Goal: Task Accomplishment & Management: Manage account settings

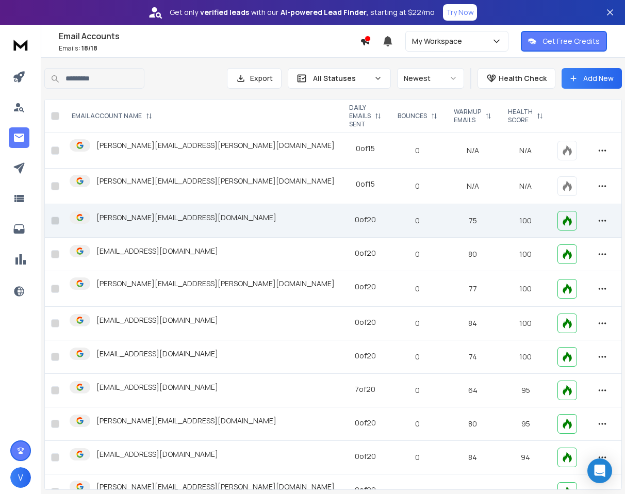
click at [598, 219] on icon at bounding box center [602, 220] width 9 height 9
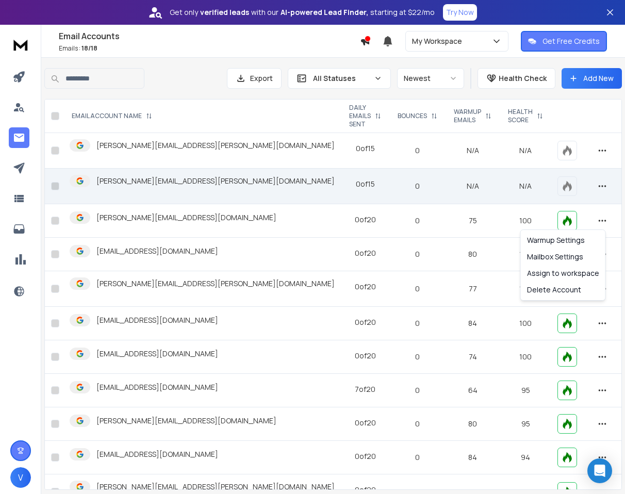
click at [563, 184] on icon at bounding box center [567, 186] width 9 height 10
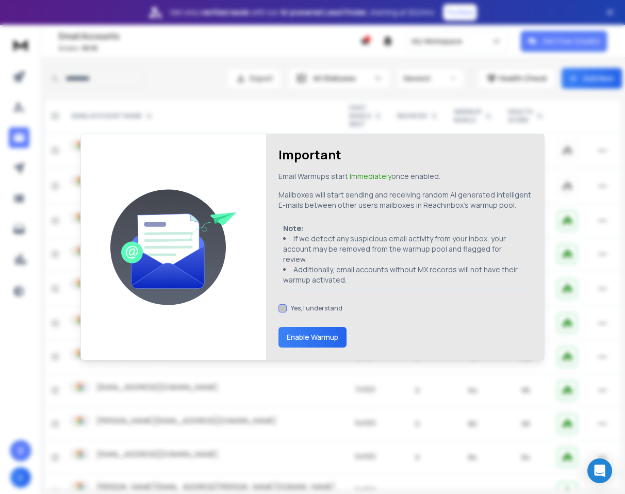
click at [311, 304] on label "Yes, I understand" at bounding box center [317, 308] width 52 height 8
click at [284, 304] on button "Yes, I understand" at bounding box center [283, 308] width 8 height 8
click at [318, 337] on button "Enable Warmup" at bounding box center [313, 337] width 68 height 21
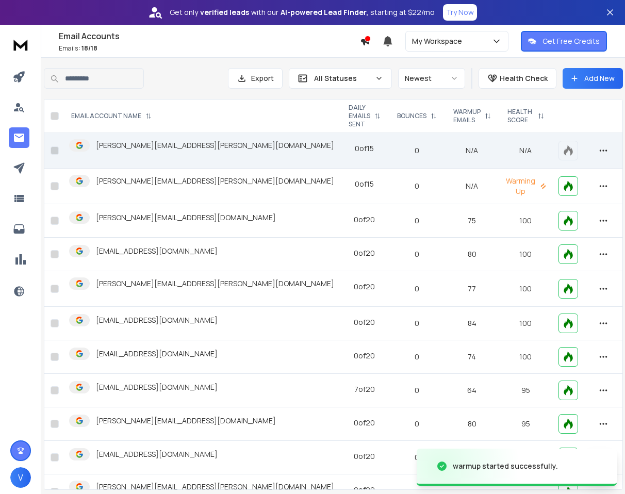
click at [564, 149] on icon at bounding box center [568, 150] width 9 height 10
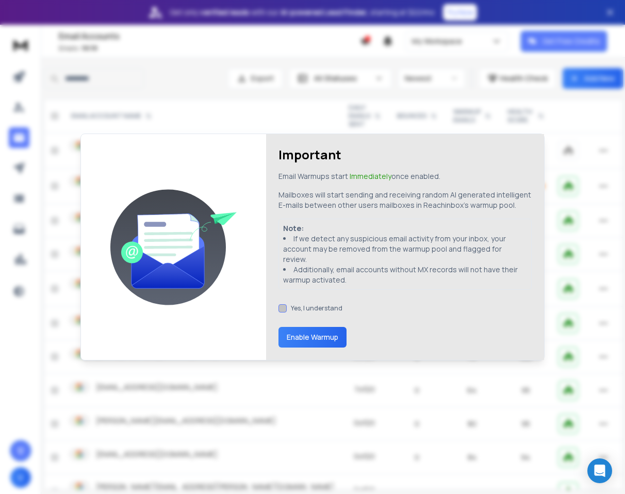
click at [285, 304] on button "Yes, I understand" at bounding box center [283, 308] width 8 height 8
click at [302, 329] on button "Enable Warmup" at bounding box center [313, 337] width 68 height 21
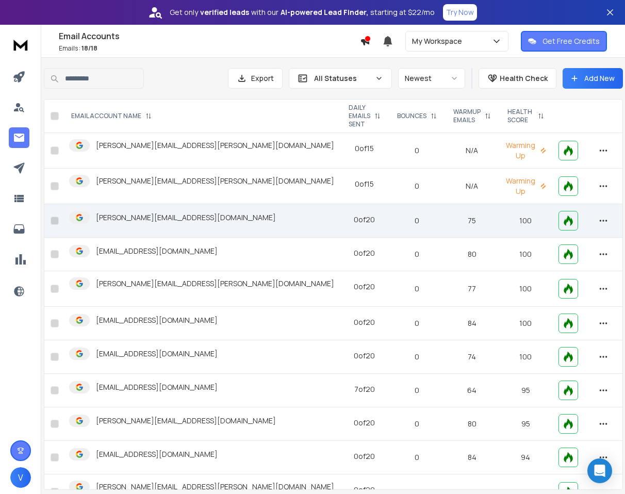
click at [599, 218] on icon at bounding box center [603, 220] width 9 height 9
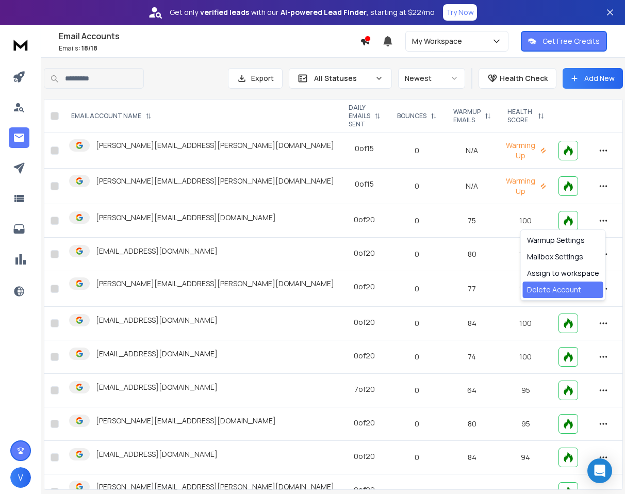
click at [567, 290] on div "Delete Account" at bounding box center [563, 290] width 80 height 17
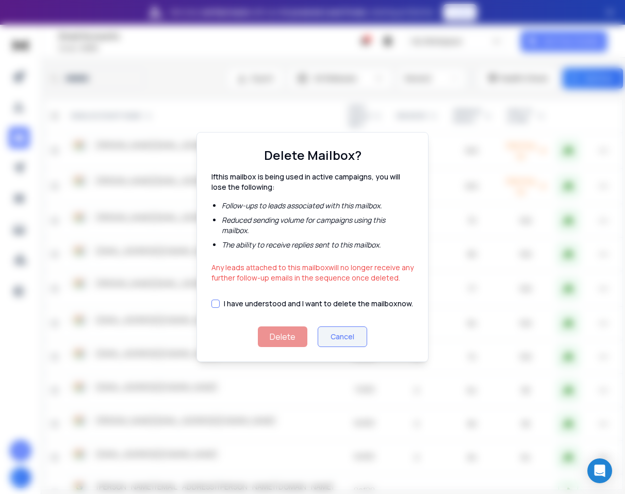
click at [288, 304] on label "I have understood and I want to delete the mailbox now." at bounding box center [318, 303] width 189 height 7
click at [220, 304] on button "I have understood and I want to delete the mailbox now." at bounding box center [215, 304] width 8 height 8
click at [287, 341] on button "Delete" at bounding box center [283, 337] width 50 height 21
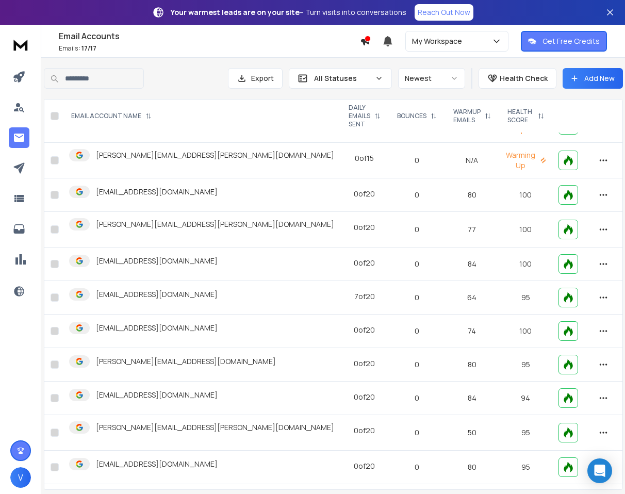
scroll to position [27, 0]
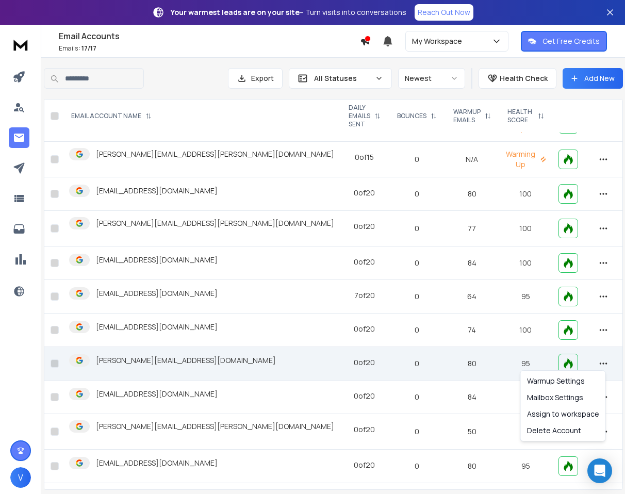
click at [599, 359] on icon at bounding box center [603, 363] width 9 height 9
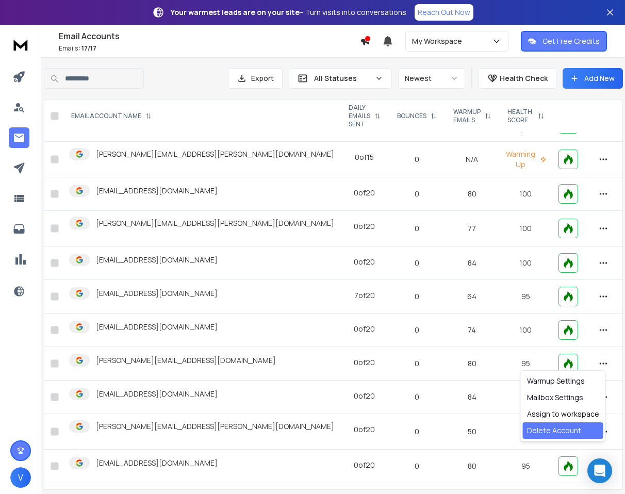
click at [554, 432] on div "Delete Account" at bounding box center [563, 430] width 80 height 17
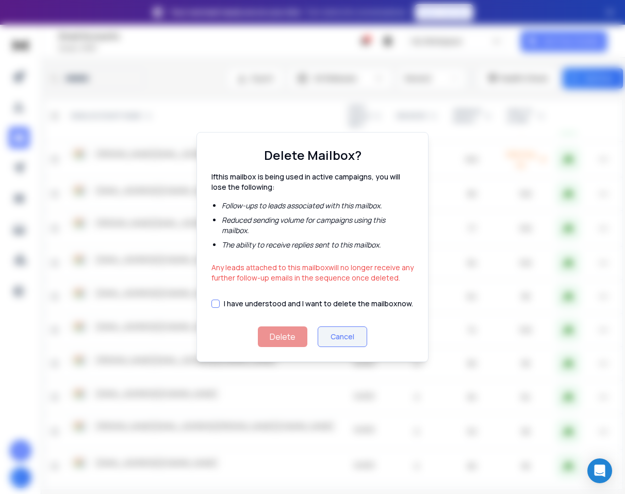
click at [352, 303] on label "I have understood and I want to delete the mailbox now." at bounding box center [318, 303] width 189 height 7
click at [220, 303] on button "I have understood and I want to delete the mailbox now." at bounding box center [215, 304] width 8 height 8
click at [293, 340] on button "Delete" at bounding box center [283, 337] width 50 height 21
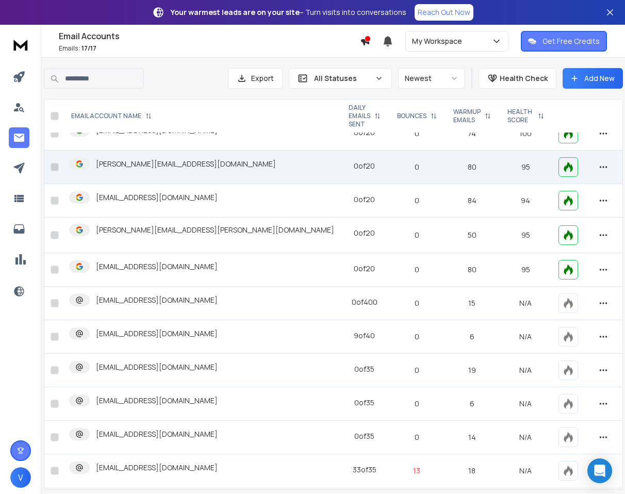
scroll to position [0, 0]
